Goal: Task Accomplishment & Management: Manage account settings

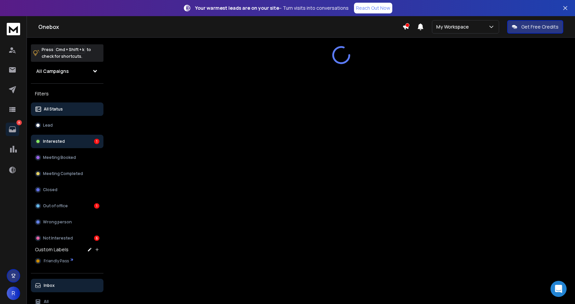
click at [77, 140] on button "Interested 1" at bounding box center [67, 141] width 73 height 13
click at [74, 141] on button "Interested 1" at bounding box center [67, 141] width 73 height 13
click at [59, 141] on p "Interested" at bounding box center [54, 141] width 22 height 5
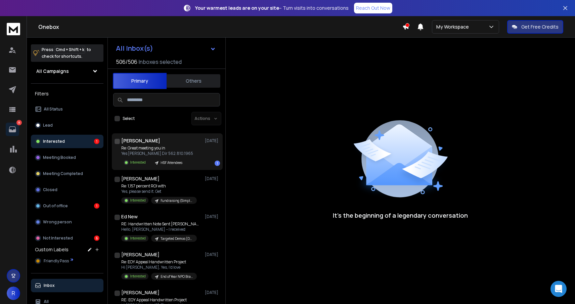
click at [172, 148] on p "Re: Great meeting you in" at bounding box center [157, 147] width 72 height 5
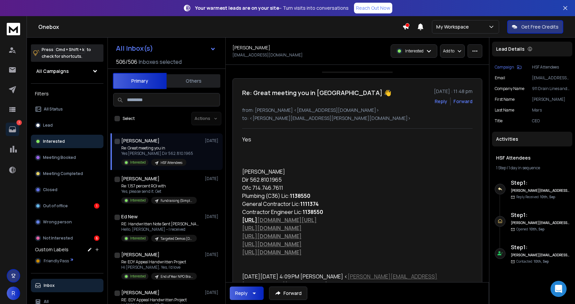
scroll to position [10, 0]
drag, startPoint x: 242, startPoint y: 94, endPoint x: 326, endPoint y: 254, distance: 180.5
click at [326, 254] on div "Re: Great meeting you in [GEOGRAPHIC_DATA] 👋 [DATE] : 11:48 pm Reply Forward fr…" at bounding box center [357, 283] width 250 height 411
copy div "Re: Great meeting you in [GEOGRAPHIC_DATA] 👋 [DATE] : 11:48 pm Reply Forward fr…"
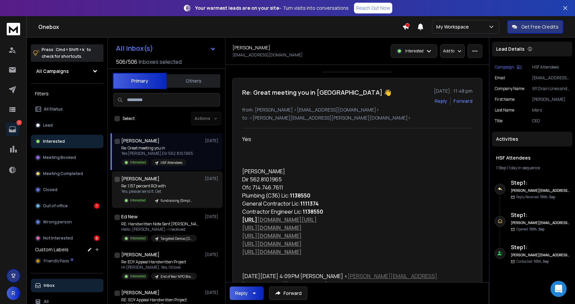
click at [157, 186] on p "Re: 1,157 percent ROI with" at bounding box center [159, 185] width 76 height 5
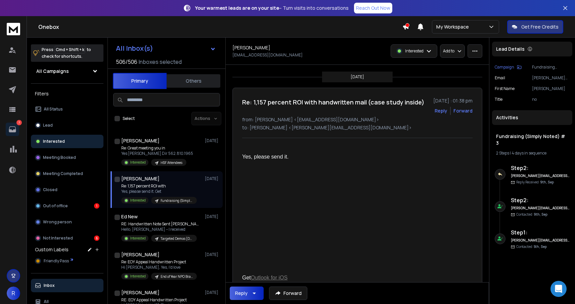
click at [163, 180] on div "[PERSON_NAME] [DATE]" at bounding box center [170, 178] width 99 height 7
click at [132, 184] on p "Re: 1,157 percent ROI with" at bounding box center [159, 185] width 76 height 5
click at [283, 121] on p "from: [PERSON_NAME] <[EMAIL_ADDRESS][DOMAIN_NAME]>" at bounding box center [357, 119] width 230 height 7
copy p "[PERSON_NAME]"
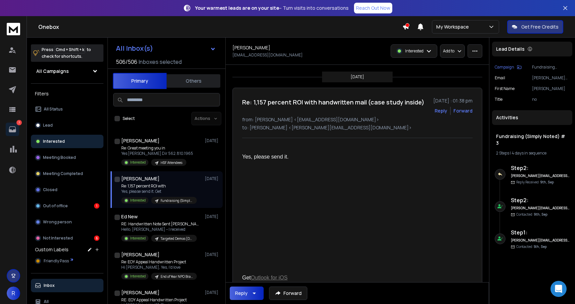
click at [143, 190] on p "Yes, please send it. Get" at bounding box center [159, 191] width 76 height 5
click at [176, 185] on p "Re: 1,157 percent ROI with" at bounding box center [159, 185] width 76 height 5
drag, startPoint x: 342, startPoint y: 236, endPoint x: 257, endPoint y: 168, distance: 109.0
click at [257, 168] on div "Yes, please send it." at bounding box center [340, 189] width 196 height 89
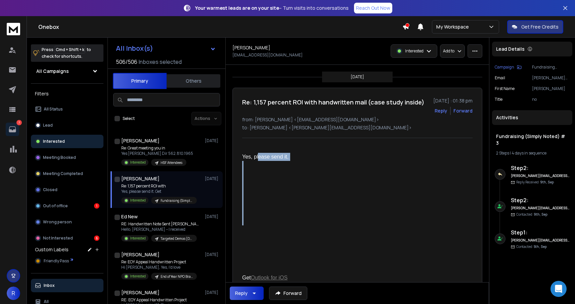
click at [267, 192] on div at bounding box center [340, 181] width 196 height 24
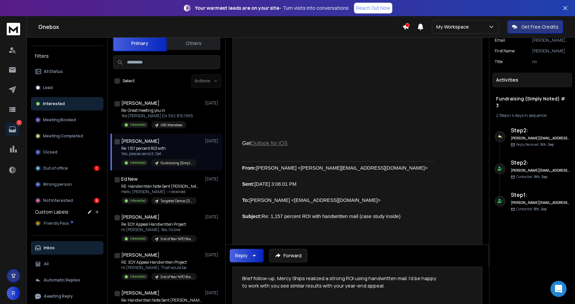
scroll to position [139, 0]
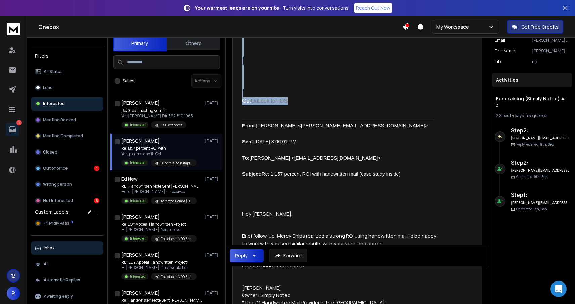
drag, startPoint x: 241, startPoint y: 101, endPoint x: 357, endPoint y: 121, distance: 117.6
click at [357, 121] on div "Re: 1,157 percent ROI with handwritten mail (case study inside) [DATE] : 01:38 …" at bounding box center [357, 210] width 250 height 598
click at [285, 132] on div "Yes, please send it. Get Outlook for iOS From: [PERSON_NAME] <[PERSON_NAME][EMA…" at bounding box center [343, 233] width 202 height 531
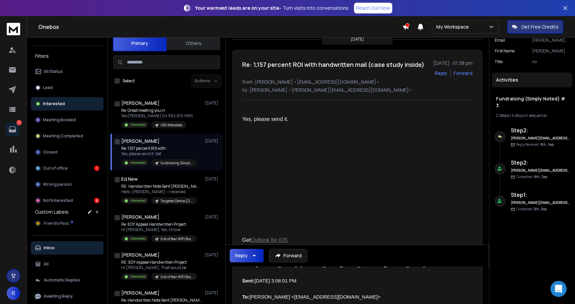
scroll to position [0, 0]
drag, startPoint x: 256, startPoint y: 83, endPoint x: 290, endPoint y: 82, distance: 34.6
click at [290, 82] on p "from: [PERSON_NAME] <[EMAIL_ADDRESS][DOMAIN_NAME]>" at bounding box center [357, 82] width 230 height 7
copy p "[PERSON_NAME]"
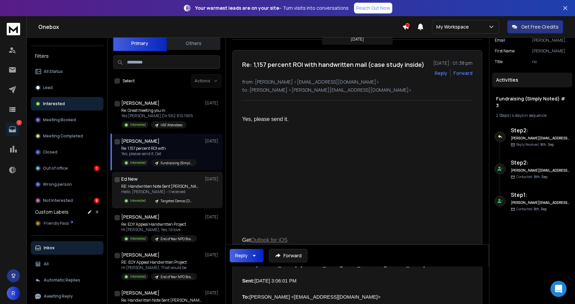
click at [139, 184] on p "RE: Handwritten Note Sent [PERSON_NAME]" at bounding box center [161, 186] width 81 height 5
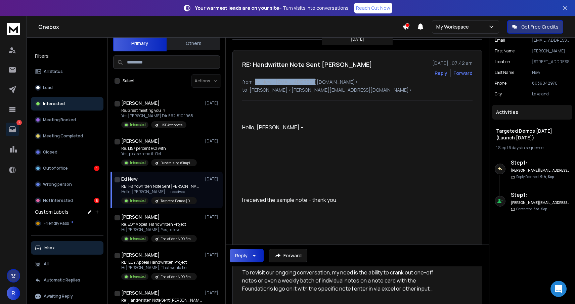
drag, startPoint x: 318, startPoint y: 83, endPoint x: 255, endPoint y: 83, distance: 63.2
click at [255, 83] on p "from: [PERSON_NAME] <[EMAIL_ADDRESS][DOMAIN_NAME]>" at bounding box center [357, 82] width 230 height 7
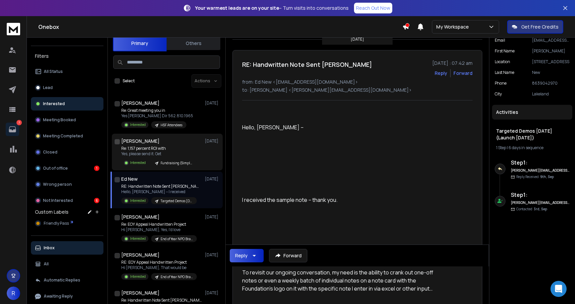
click at [160, 144] on div "[PERSON_NAME] [DATE]" at bounding box center [170, 141] width 99 height 7
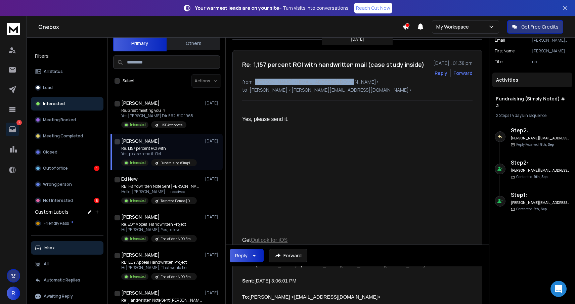
drag, startPoint x: 344, startPoint y: 83, endPoint x: 255, endPoint y: 83, distance: 89.4
click at [255, 83] on p "from: [PERSON_NAME] <[EMAIL_ADDRESS][DOMAIN_NAME]>" at bounding box center [357, 82] width 230 height 7
copy p "[PERSON_NAME] <[EMAIL_ADDRESS][DOMAIN_NAME]>"
click at [305, 140] on div "Yes, please send it." at bounding box center [340, 151] width 196 height 89
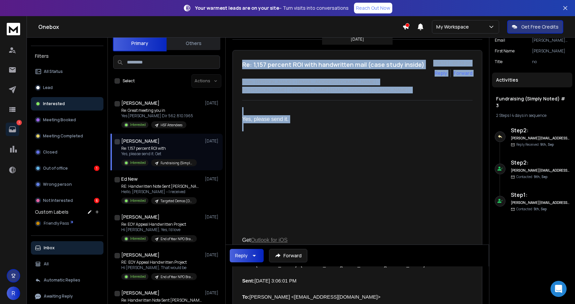
drag, startPoint x: 314, startPoint y: 142, endPoint x: 234, endPoint y: 56, distance: 117.0
copy div "Re: 1,157 percent ROI with handwritten mail (case study inside) [DATE] : 01:38 …"
click at [60, 199] on p "Not Interested" at bounding box center [58, 200] width 30 height 5
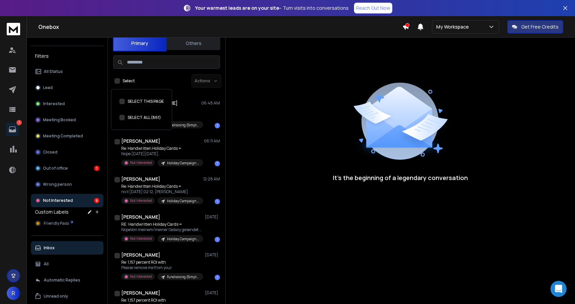
click at [117, 80] on button "SELECT THIS PAGE" at bounding box center [117, 80] width 5 height 5
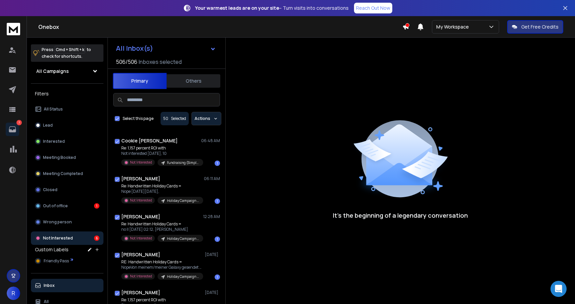
click at [219, 81] on div "Primary Others Select this page 50 Selected Actions Cookie [PERSON_NAME] 06:48 …" at bounding box center [167, 203] width 118 height 258
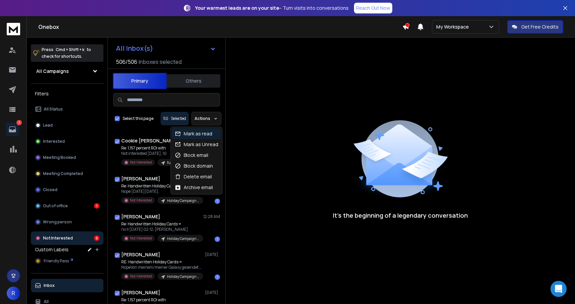
click at [203, 133] on div "Mark as read" at bounding box center [193, 133] width 37 height 7
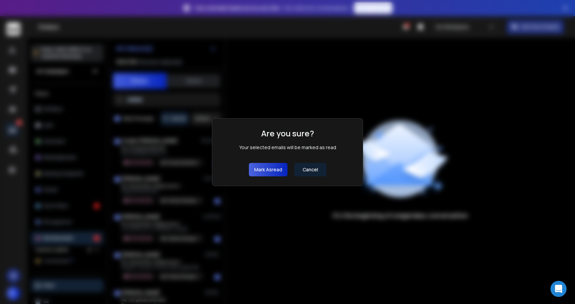
click at [274, 176] on button "Mark as read" at bounding box center [268, 169] width 39 height 13
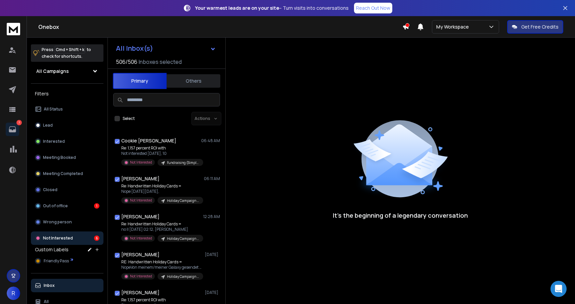
click at [6, 0] on div "Your warmest leads are on your site – Turn visits into conversations Reach Out …" at bounding box center [287, 8] width 575 height 16
